Goal: Task Accomplishment & Management: Manage account settings

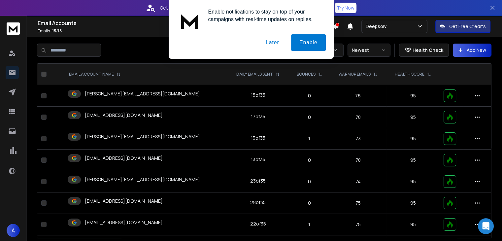
click at [273, 42] on button "Later" at bounding box center [272, 42] width 30 height 16
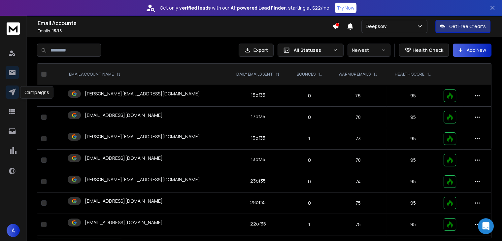
click at [11, 91] on icon at bounding box center [12, 91] width 7 height 7
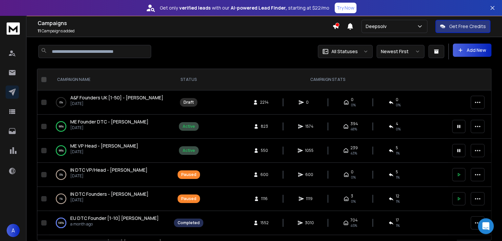
click at [89, 107] on div "A&F Founders UK [1-50] - Brandy 2 days ago" at bounding box center [116, 102] width 93 height 16
click at [103, 97] on span "A&F Founders UK [1-50] - [PERSON_NAME]" at bounding box center [116, 97] width 93 height 6
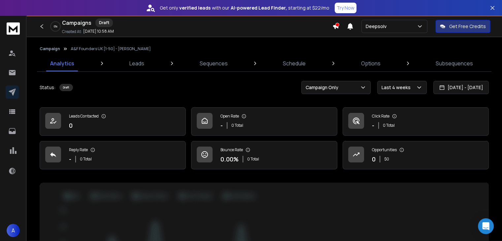
click at [400, 153] on div "Opportunities 0 $ 0" at bounding box center [388, 154] width 32 height 17
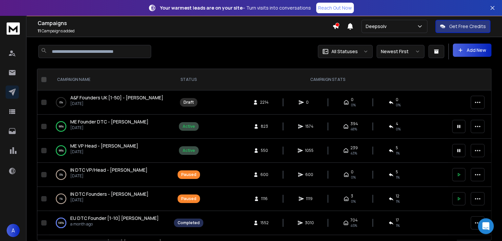
click at [108, 126] on p "[DATE]" at bounding box center [109, 127] width 78 height 5
click at [102, 175] on p "[DATE]" at bounding box center [108, 175] width 77 height 5
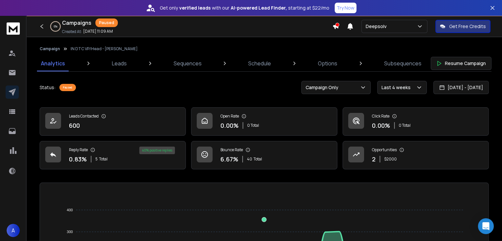
click at [393, 158] on p "$ 2000" at bounding box center [390, 158] width 13 height 5
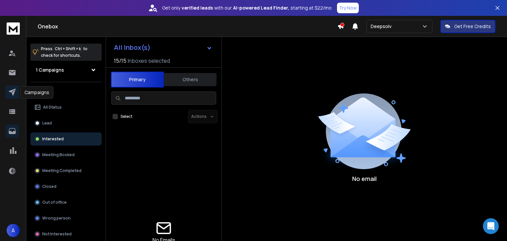
click at [11, 94] on icon at bounding box center [12, 92] width 8 height 8
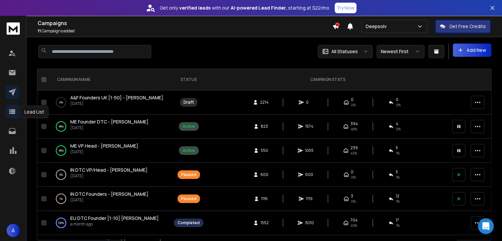
click at [16, 112] on icon at bounding box center [12, 112] width 8 height 8
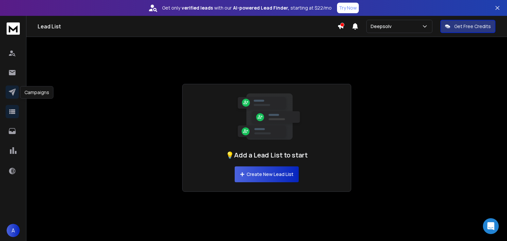
click at [9, 89] on icon at bounding box center [12, 92] width 8 height 8
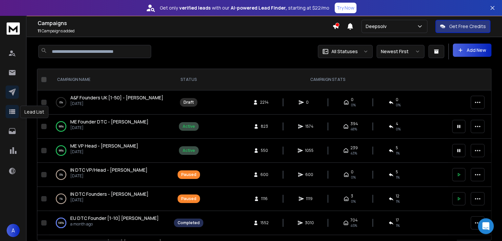
click at [13, 114] on icon at bounding box center [12, 112] width 8 height 8
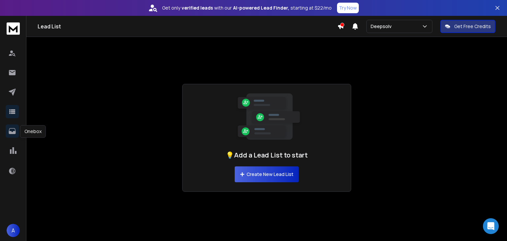
click at [9, 133] on icon at bounding box center [12, 131] width 7 height 6
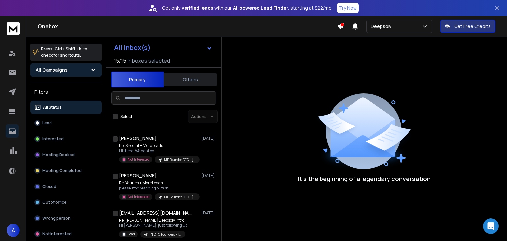
click at [86, 70] on button "All Campaigns" at bounding box center [65, 69] width 71 height 13
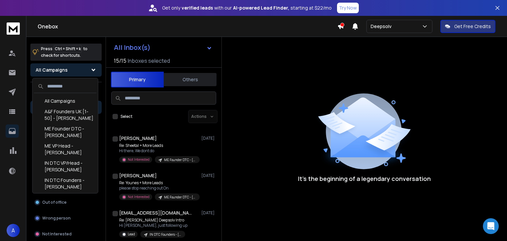
click at [87, 66] on button "All Campaigns" at bounding box center [65, 69] width 71 height 13
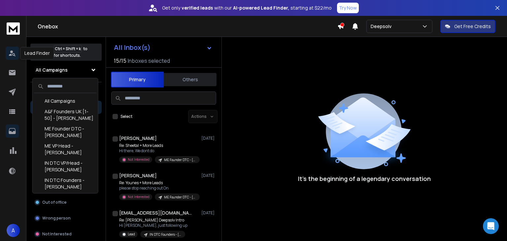
click at [13, 53] on icon at bounding box center [12, 53] width 8 height 8
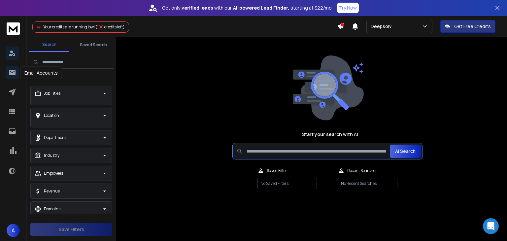
click at [8, 69] on link at bounding box center [12, 72] width 13 height 13
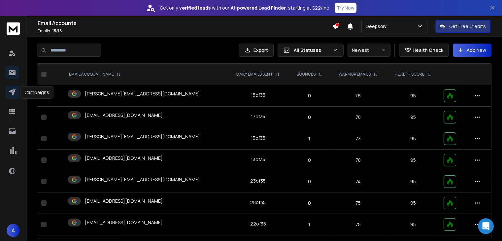
click at [13, 93] on icon at bounding box center [12, 91] width 7 height 7
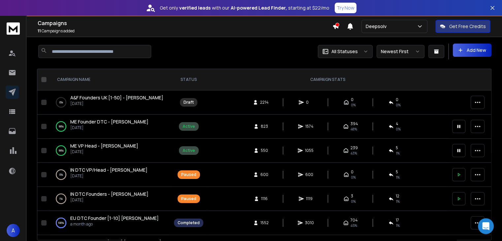
click at [99, 172] on span "IN DTC VP/Head - [PERSON_NAME]" at bounding box center [108, 170] width 77 height 6
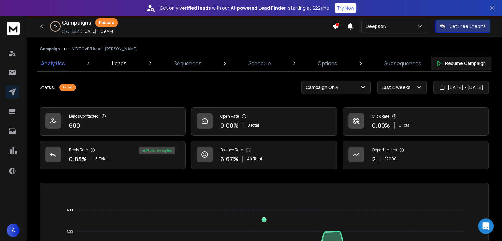
click at [120, 69] on link "Leads" at bounding box center [119, 63] width 23 height 16
click at [119, 65] on p "Leads" at bounding box center [119, 63] width 15 height 8
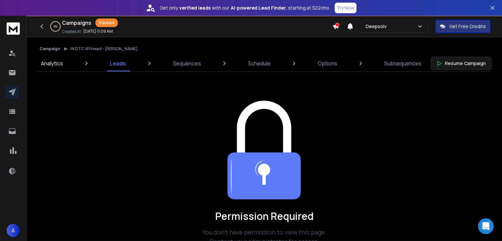
click at [53, 65] on p "Analytics" at bounding box center [52, 63] width 22 height 8
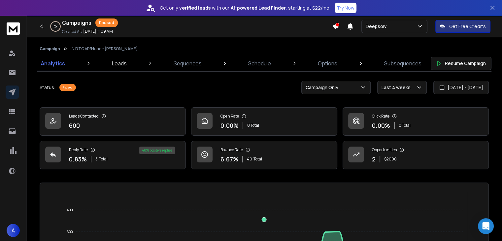
click at [123, 65] on p "Leads" at bounding box center [119, 63] width 15 height 8
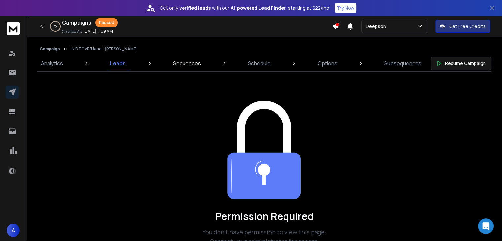
click at [183, 66] on p "Sequences" at bounding box center [187, 63] width 28 height 8
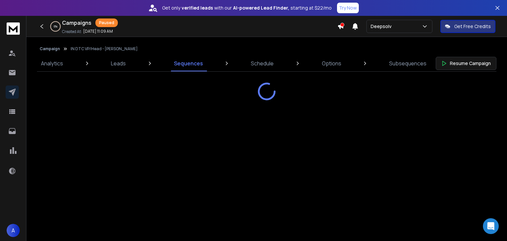
click at [181, 61] on p "Sequences" at bounding box center [188, 63] width 29 height 8
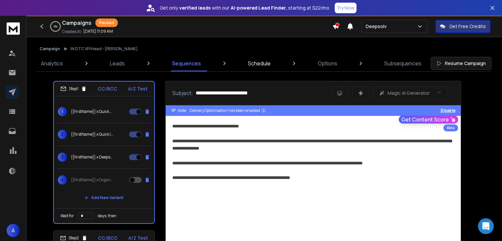
click at [256, 63] on p "Schedule" at bounding box center [259, 63] width 23 height 8
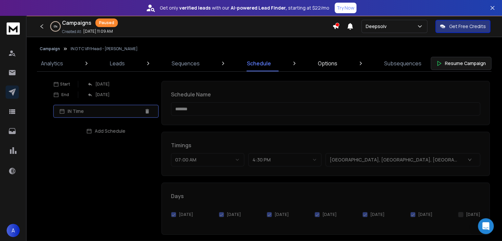
click at [331, 63] on p "Options" at bounding box center [327, 63] width 19 height 8
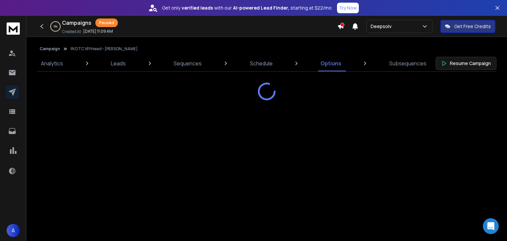
select select "*"
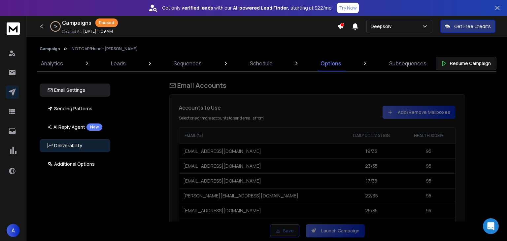
click at [65, 147] on p "Deliverability" at bounding box center [64, 145] width 35 height 7
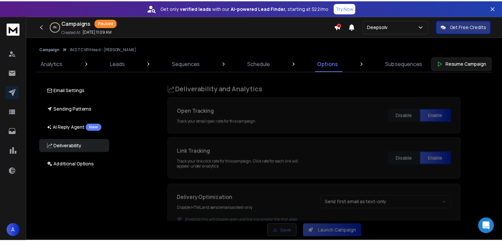
scroll to position [734, 0]
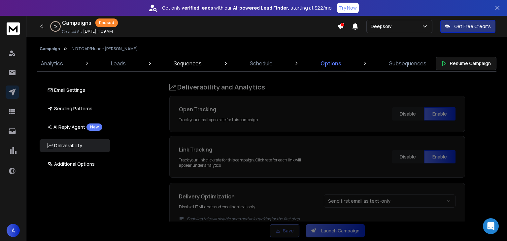
click at [179, 62] on p "Sequences" at bounding box center [187, 63] width 28 height 8
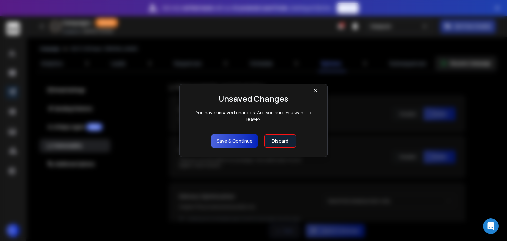
click at [315, 93] on icon at bounding box center [315, 90] width 5 height 5
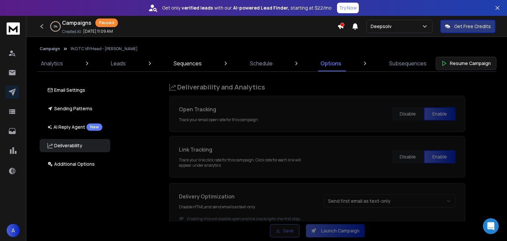
click at [189, 59] on link "Sequences" at bounding box center [188, 63] width 36 height 16
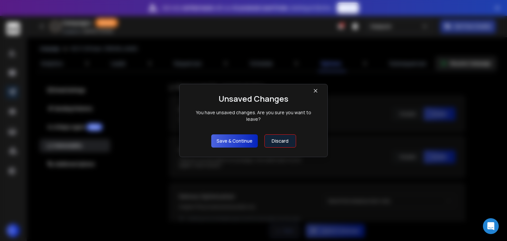
click at [289, 135] on button "Discard" at bounding box center [280, 140] width 32 height 13
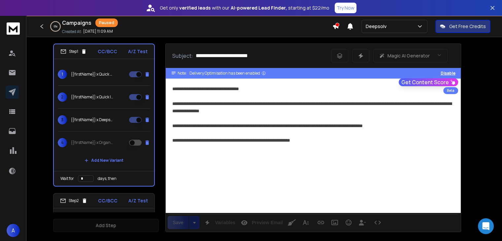
scroll to position [35, 0]
